Goal: Task Accomplishment & Management: Manage account settings

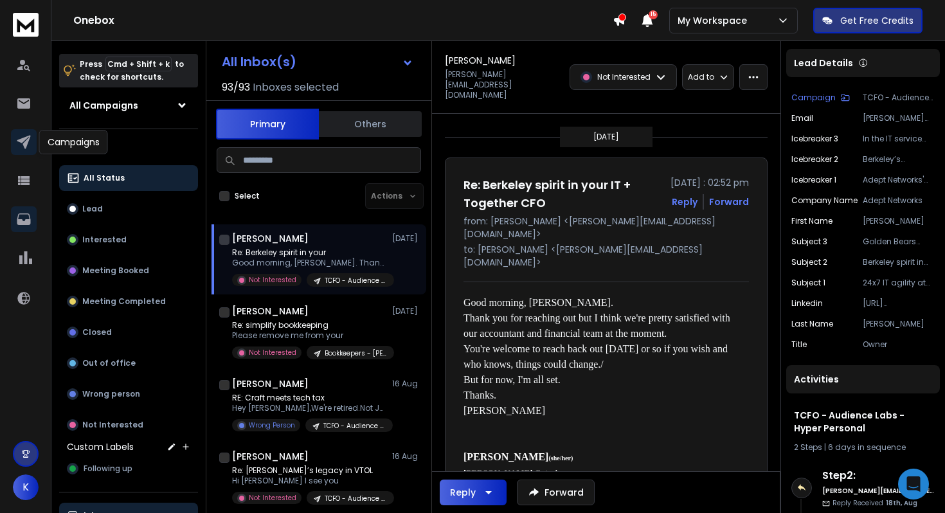
click at [24, 141] on icon at bounding box center [23, 141] width 13 height 13
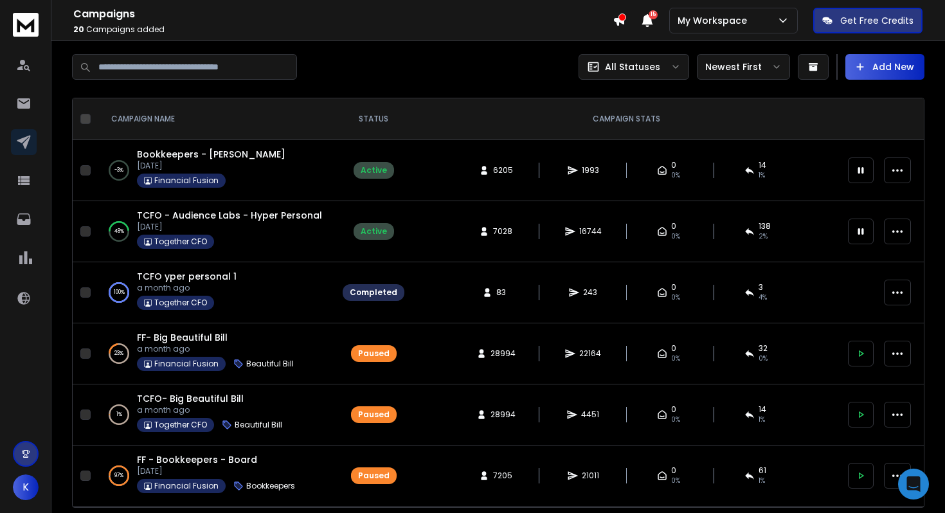
click at [274, 213] on span "TCFO - Audience Labs - Hyper Personal" at bounding box center [229, 215] width 185 height 13
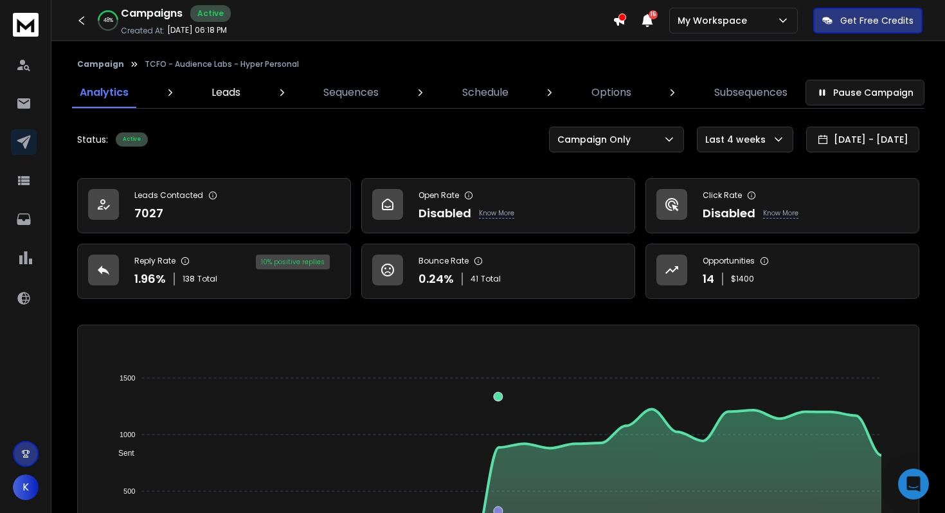
click at [223, 91] on p "Leads" at bounding box center [225, 92] width 29 height 15
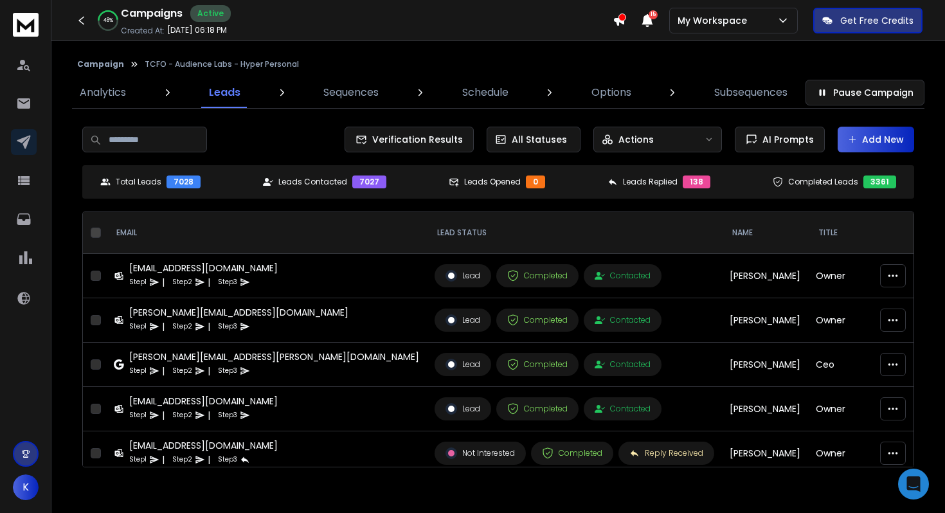
click at [863, 141] on button "Add New" at bounding box center [876, 140] width 76 height 26
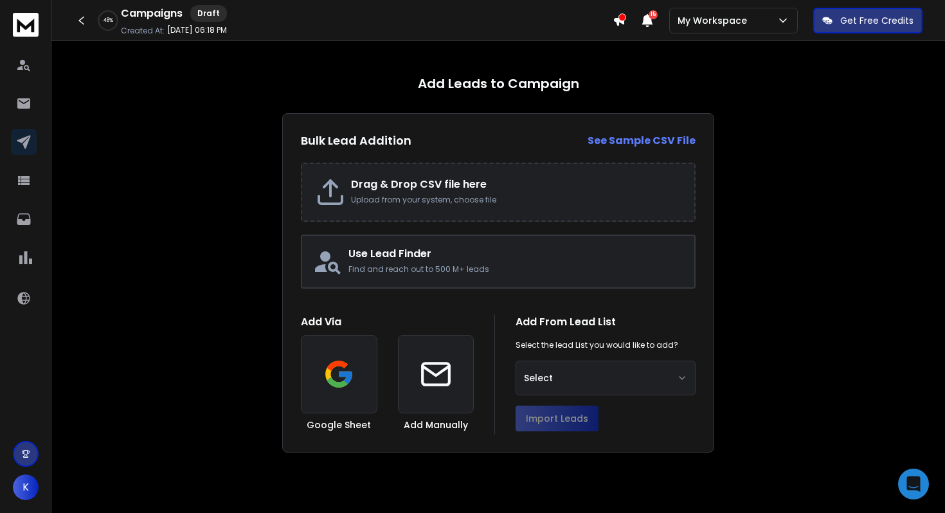
click at [507, 189] on h2 "Drag & Drop CSV file here" at bounding box center [516, 184] width 330 height 15
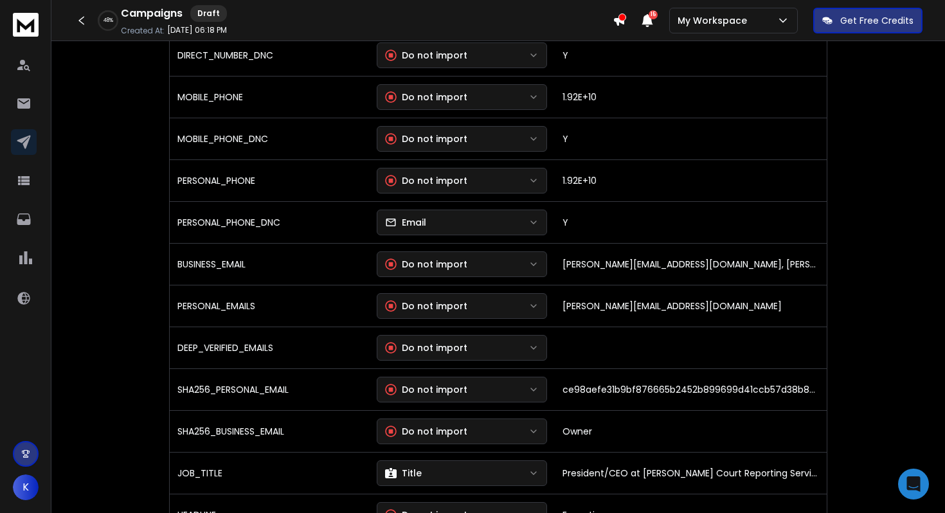
scroll to position [931, 0]
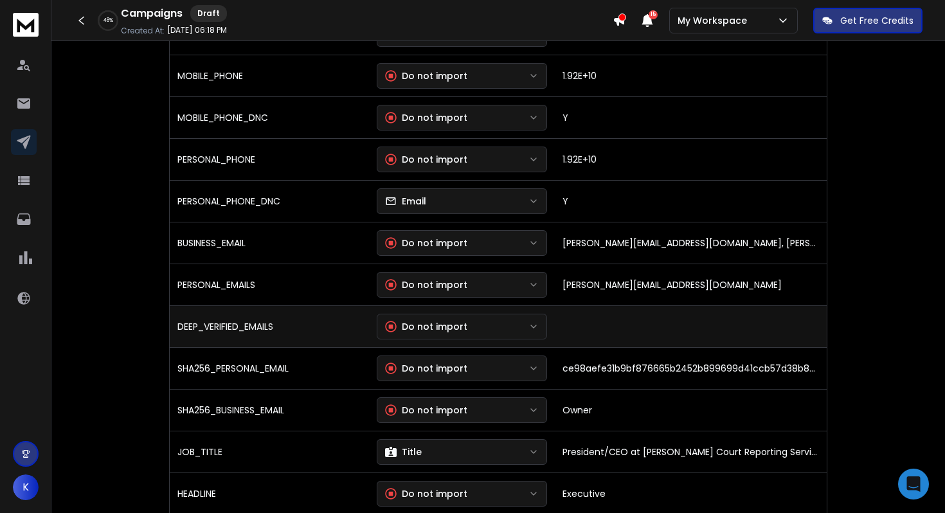
click at [460, 326] on div "Do not import" at bounding box center [426, 326] width 82 height 13
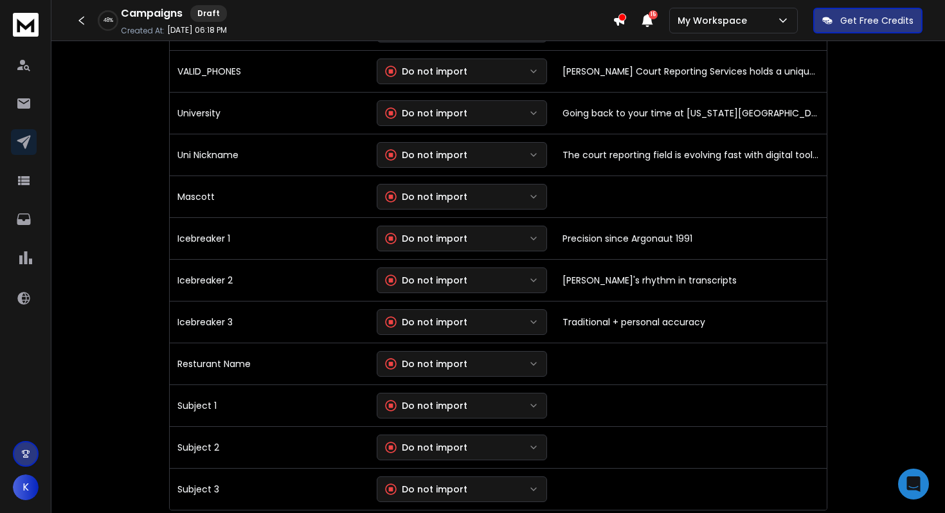
scroll to position [3430, 0]
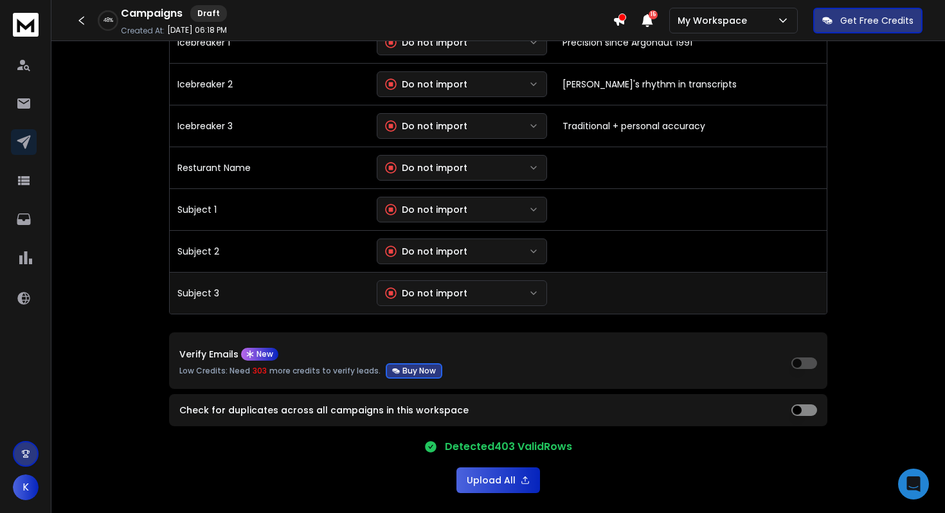
click at [409, 291] on div "Do not import" at bounding box center [426, 293] width 82 height 13
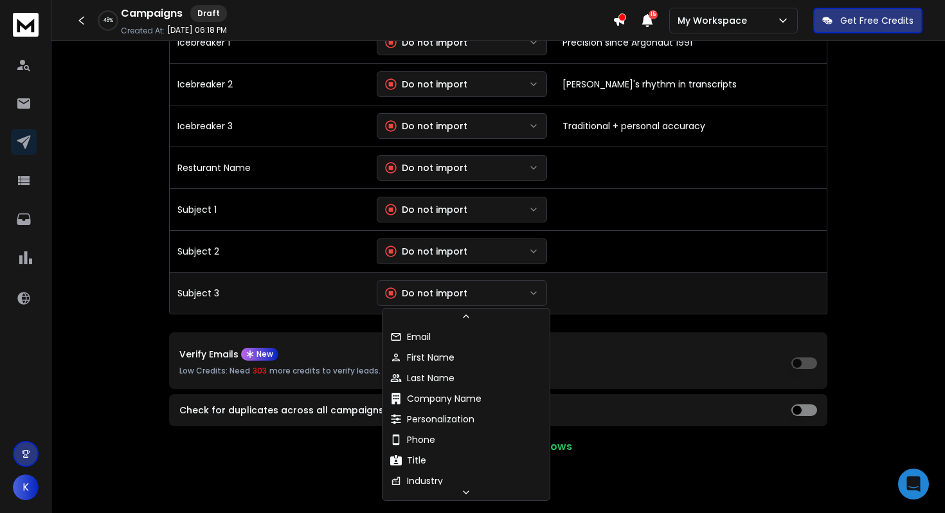
scroll to position [130, 0]
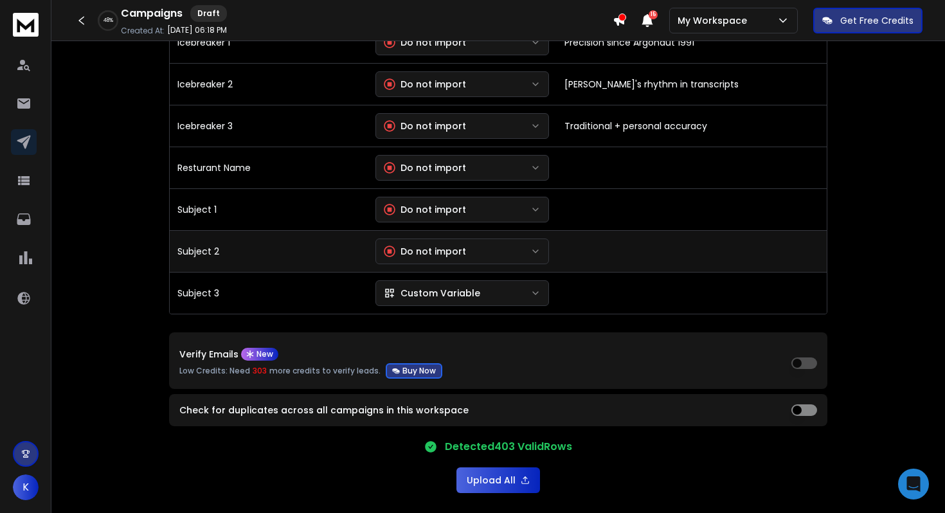
click at [452, 256] on div "Do not import" at bounding box center [425, 251] width 82 height 13
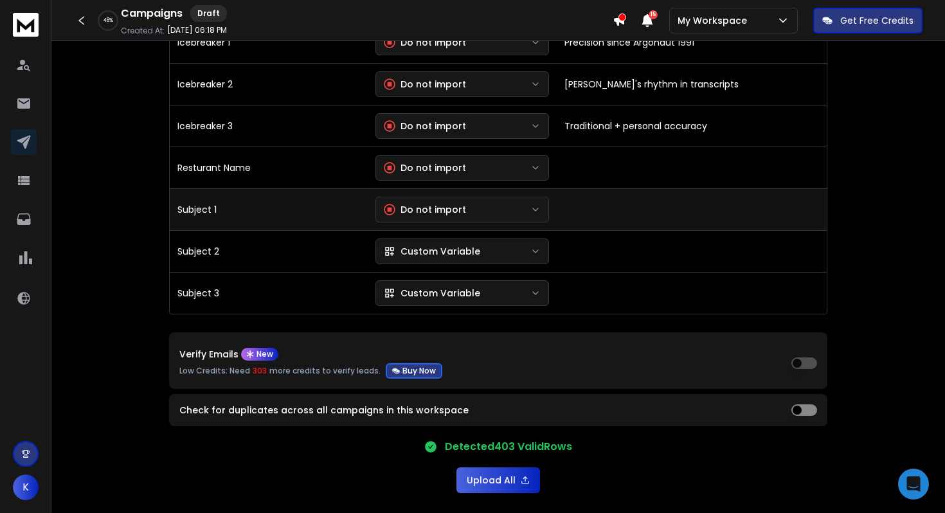
click at [446, 215] on button "Do not import" at bounding box center [462, 210] width 174 height 26
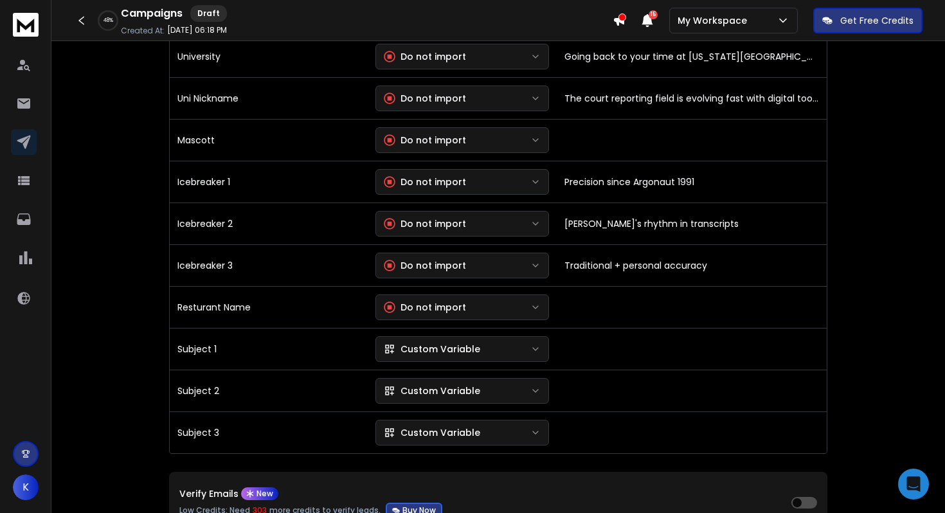
scroll to position [3285, 0]
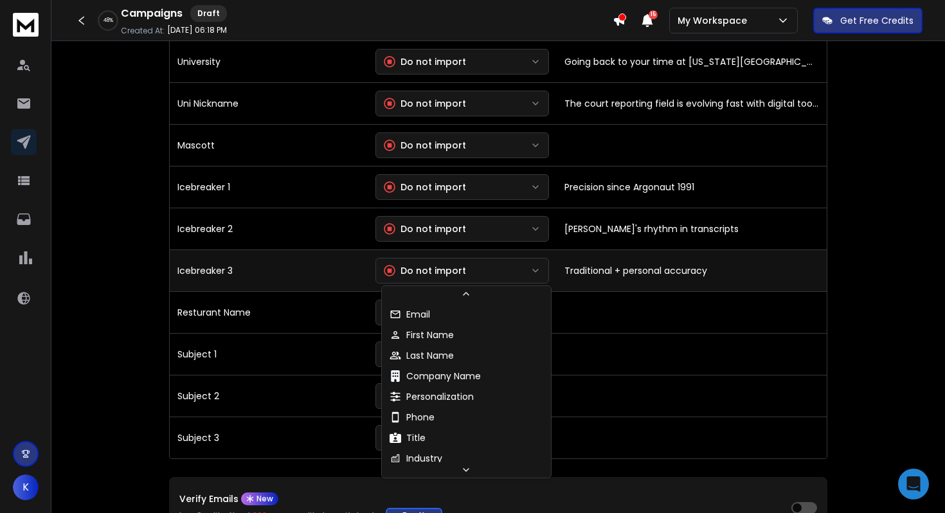
click at [448, 263] on button "Do not import" at bounding box center [462, 271] width 174 height 26
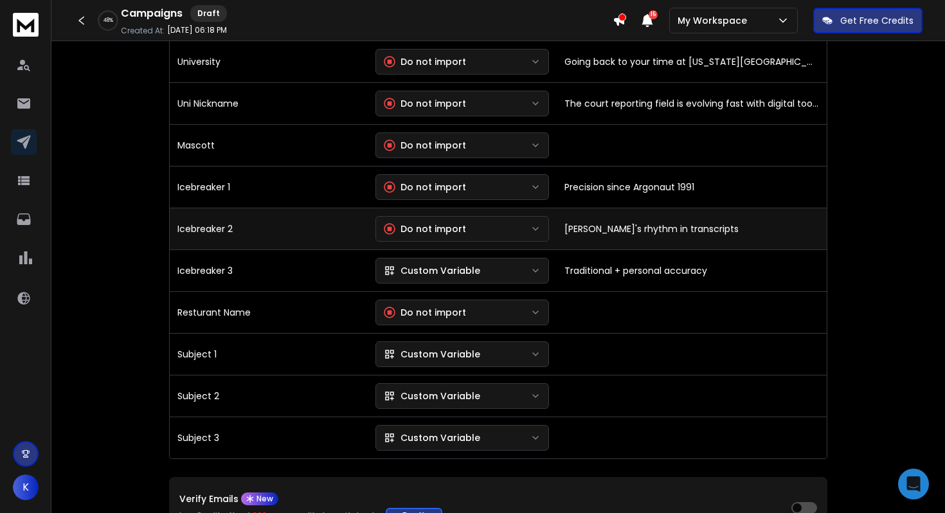
click at [443, 222] on div "Do not import" at bounding box center [425, 228] width 82 height 13
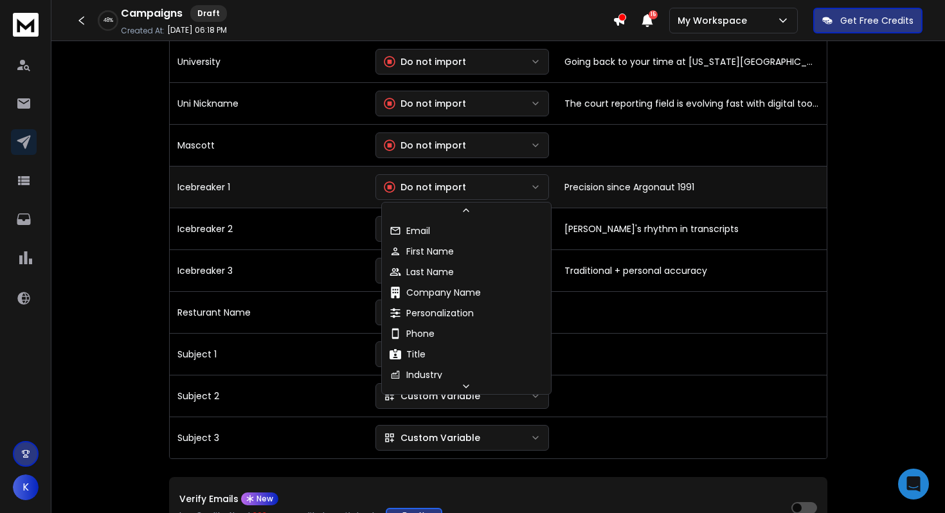
click at [447, 184] on div "Do not import" at bounding box center [425, 187] width 82 height 13
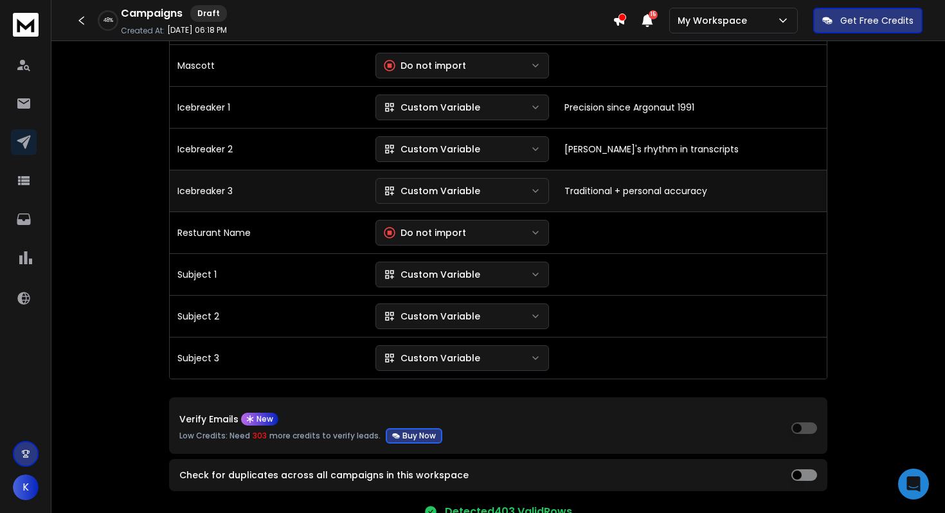
scroll to position [3430, 0]
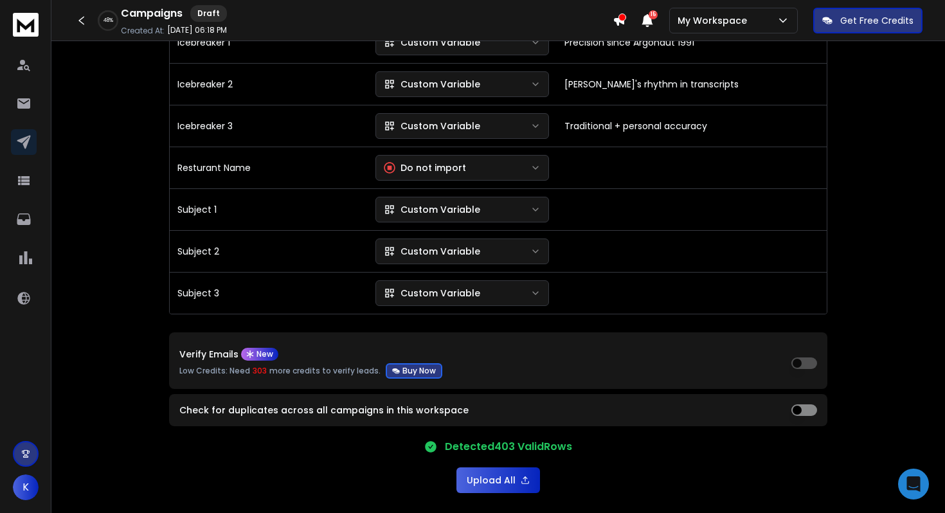
click at [800, 410] on button "Check for duplicates across all campaigns in this workspace" at bounding box center [804, 410] width 26 height 12
click at [505, 480] on button "Upload All" at bounding box center [498, 480] width 84 height 26
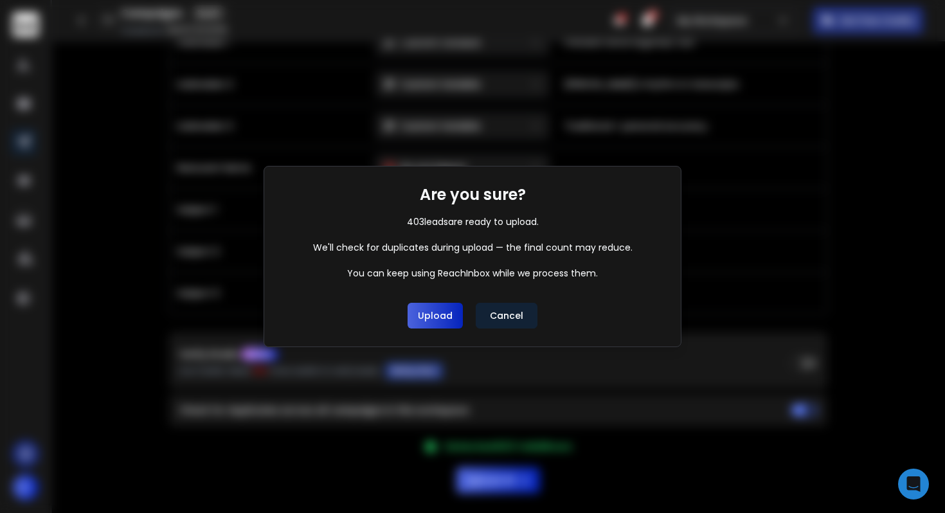
click at [441, 314] on button "Upload" at bounding box center [435, 316] width 55 height 26
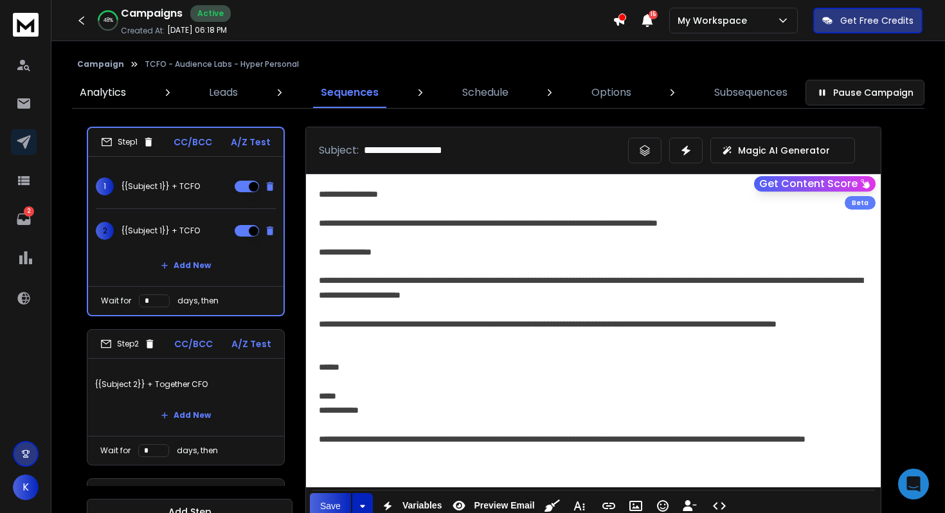
click at [118, 94] on p "Analytics" at bounding box center [103, 92] width 46 height 15
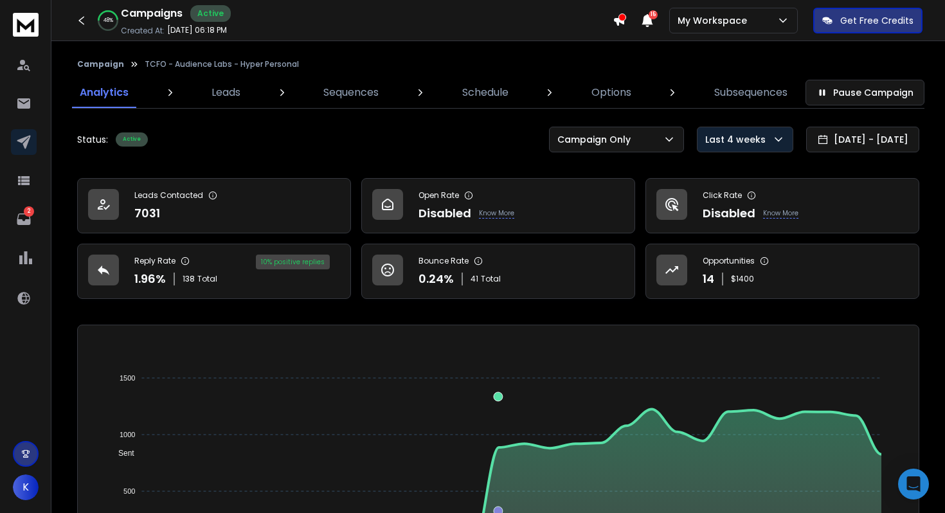
click at [721, 143] on p "Last 4 weeks" at bounding box center [738, 139] width 66 height 13
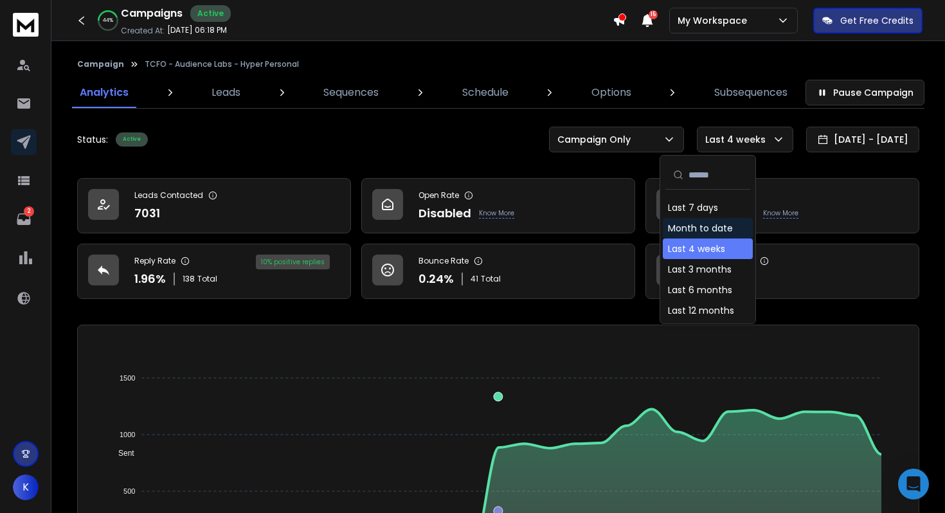
click at [708, 230] on div "Month to date" at bounding box center [700, 228] width 65 height 13
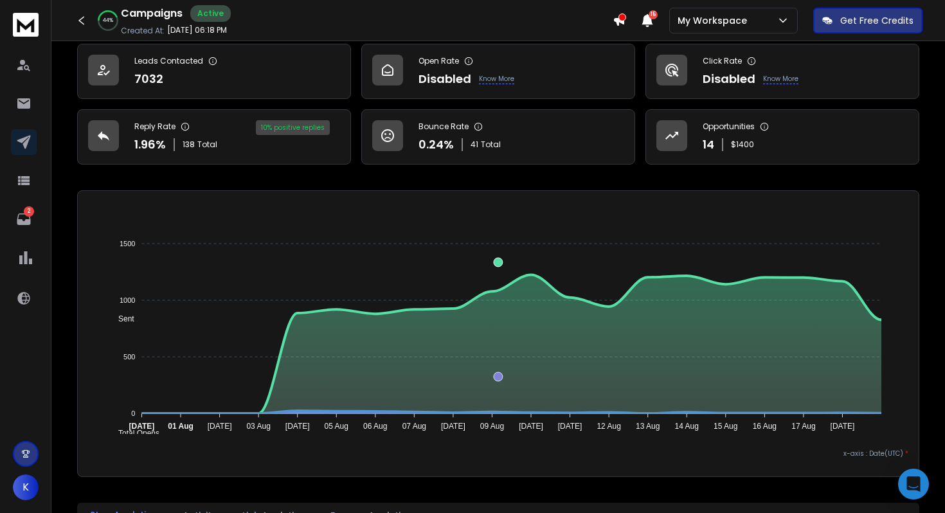
scroll to position [135, 0]
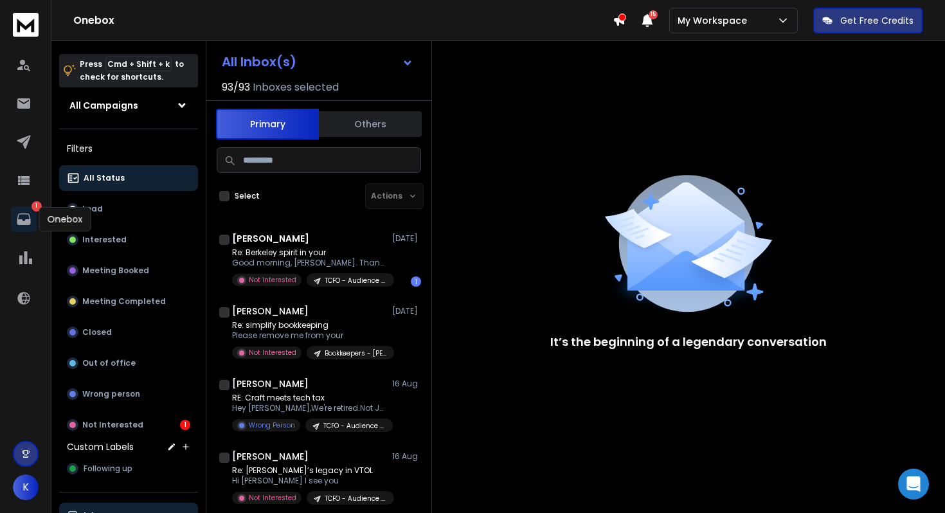
click at [28, 215] on icon at bounding box center [23, 219] width 13 height 12
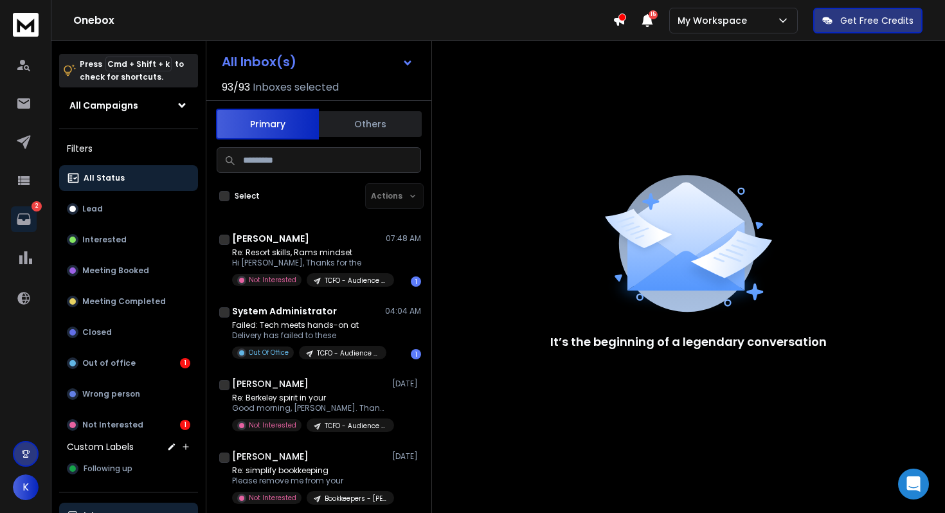
click at [129, 367] on p "Out of office" at bounding box center [108, 363] width 53 height 10
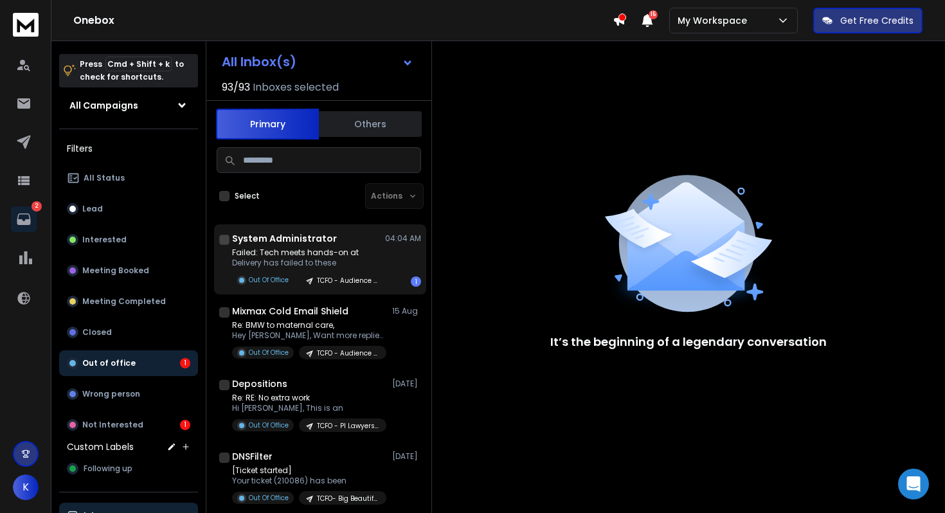
click at [271, 259] on p "Delivery has failed to these" at bounding box center [309, 263] width 154 height 10
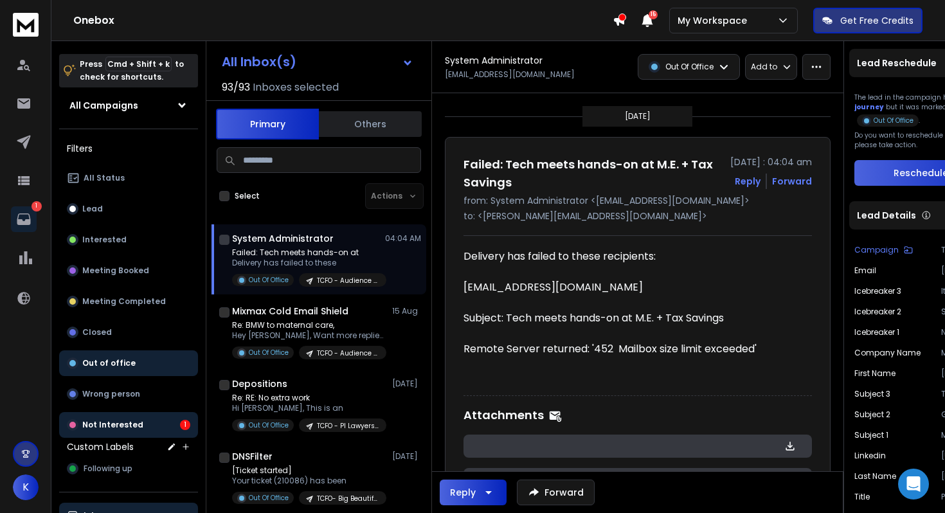
click at [143, 422] on button "Not Interested 1" at bounding box center [128, 425] width 139 height 26
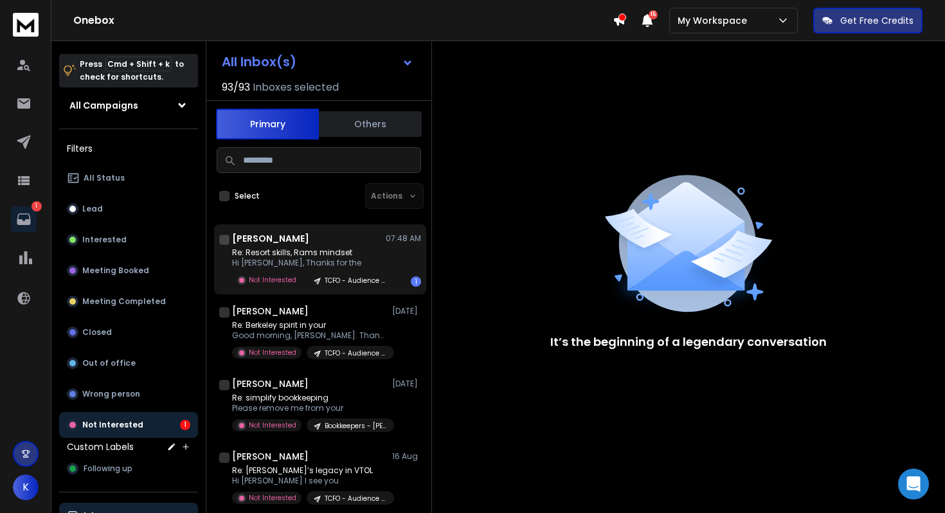
click at [289, 247] on p "Re: Resort skills, Rams mindset" at bounding box center [309, 252] width 154 height 10
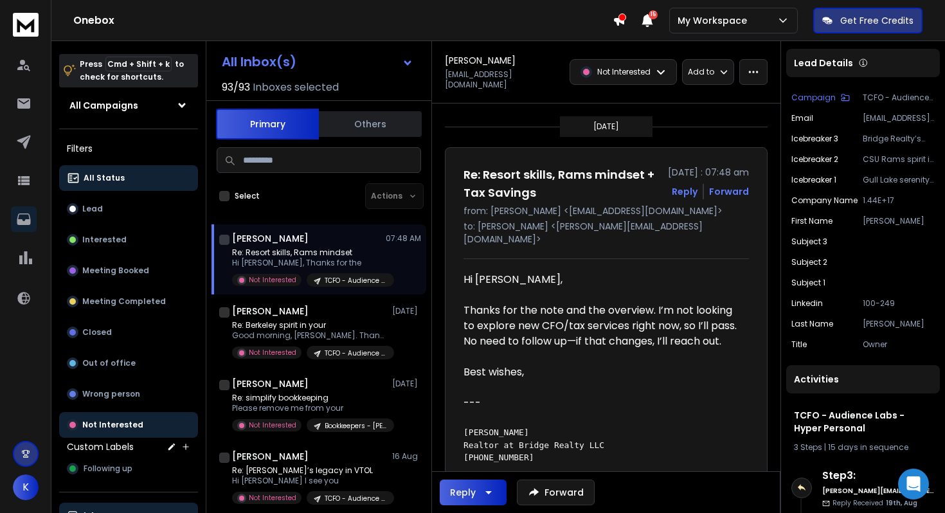
click at [126, 186] on button "All Status" at bounding box center [128, 178] width 139 height 26
